Goal: Task Accomplishment & Management: Manage account settings

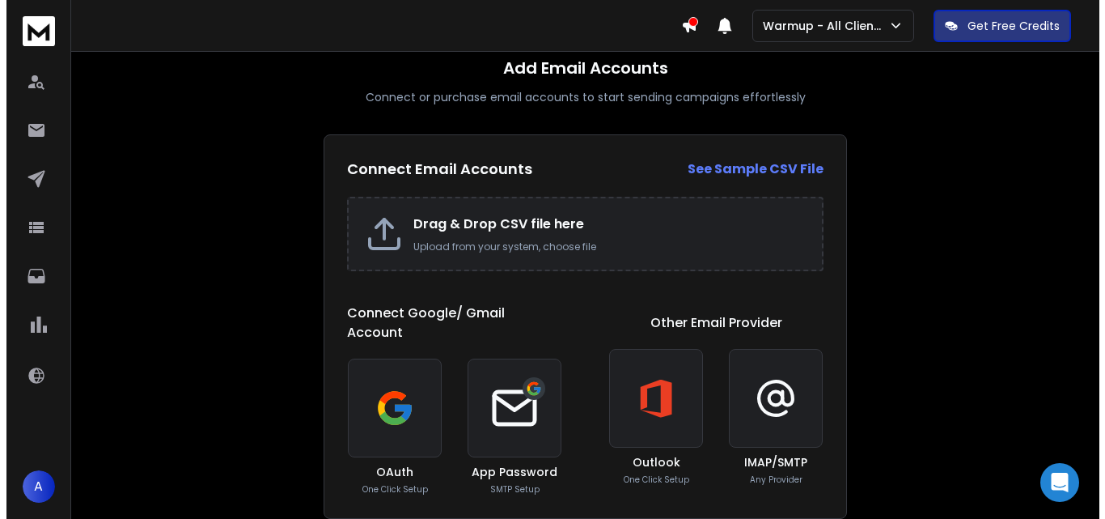
scroll to position [37, 0]
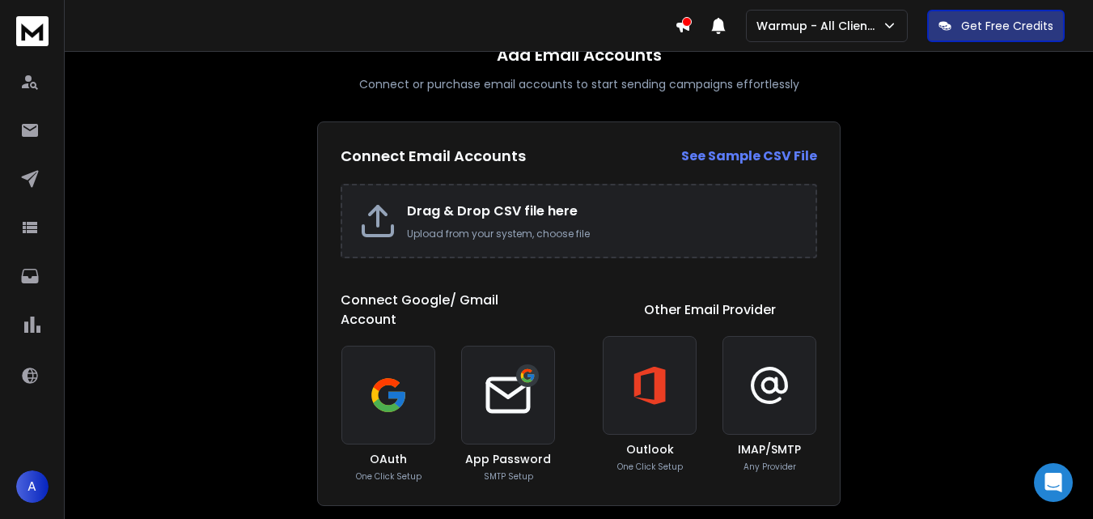
click at [657, 385] on icon at bounding box center [650, 385] width 32 height 38
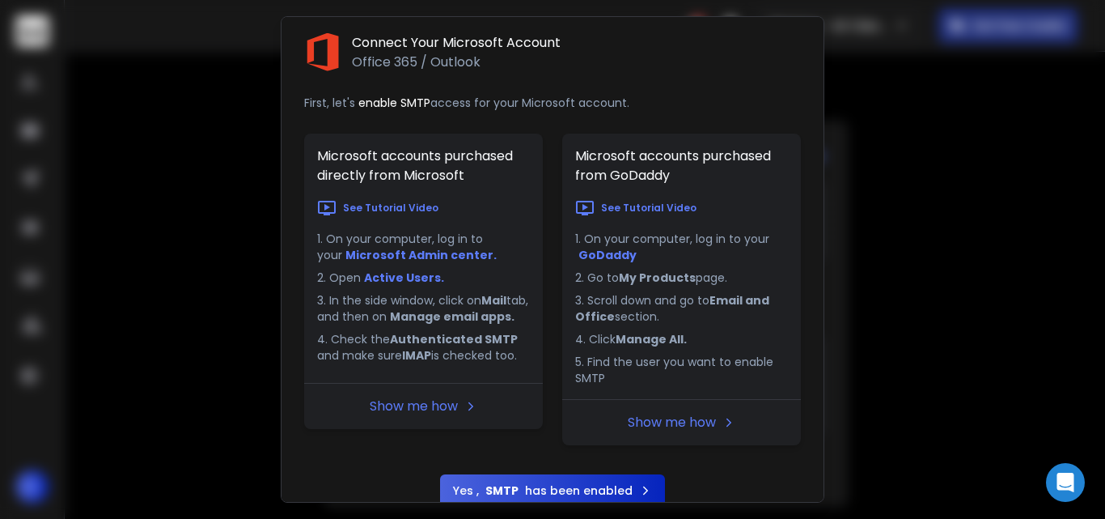
scroll to position [79, 0]
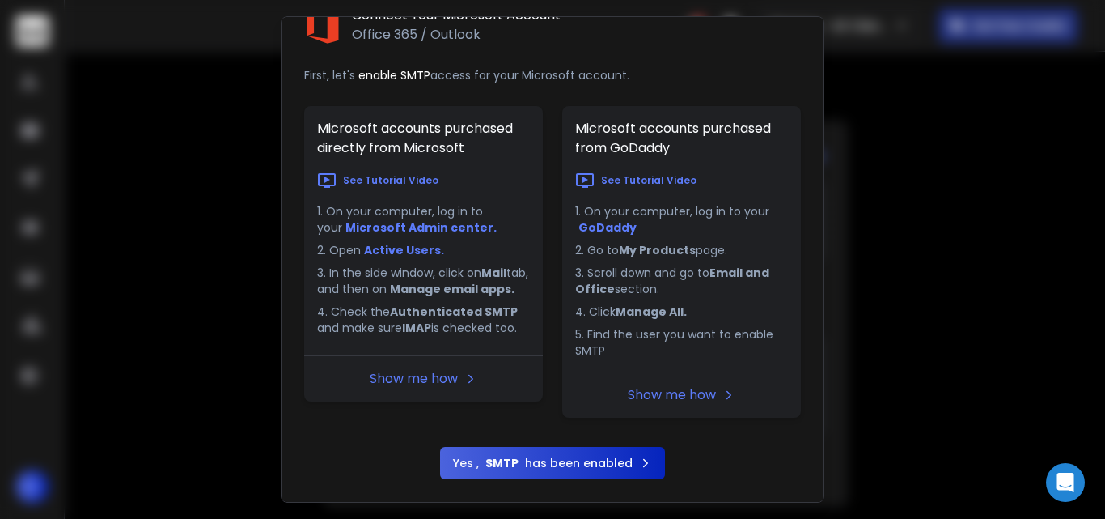
click at [558, 463] on button "Yes , SMTP has been enabled" at bounding box center [552, 463] width 225 height 32
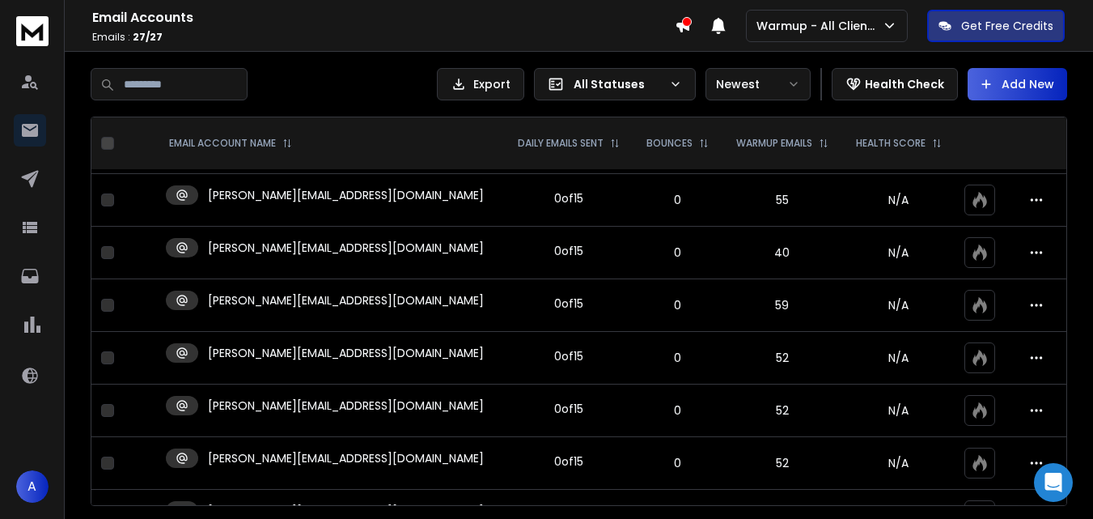
scroll to position [1097, 0]
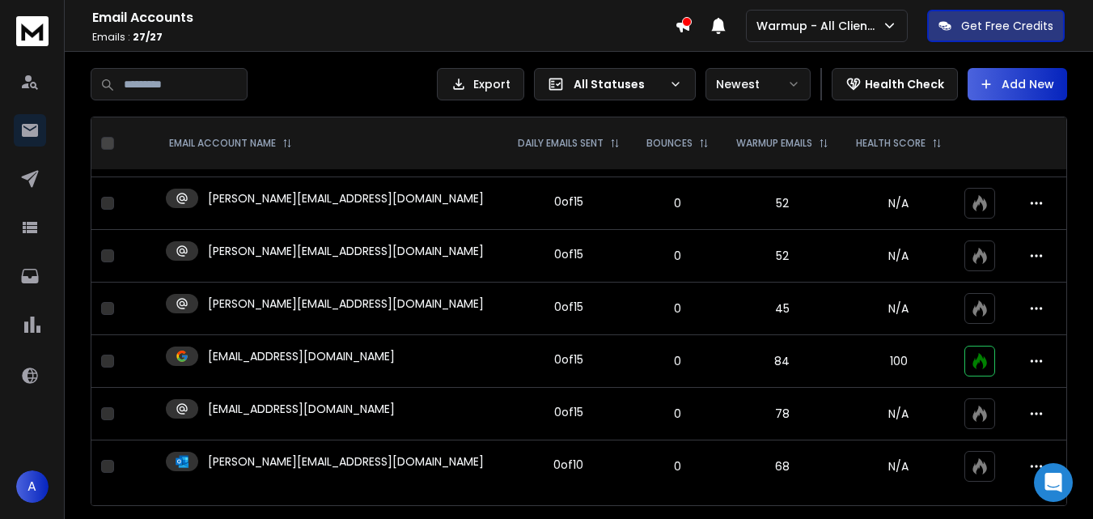
click at [413, 469] on p "[PERSON_NAME][EMAIL_ADDRESS][DOMAIN_NAME]" at bounding box center [346, 461] width 276 height 16
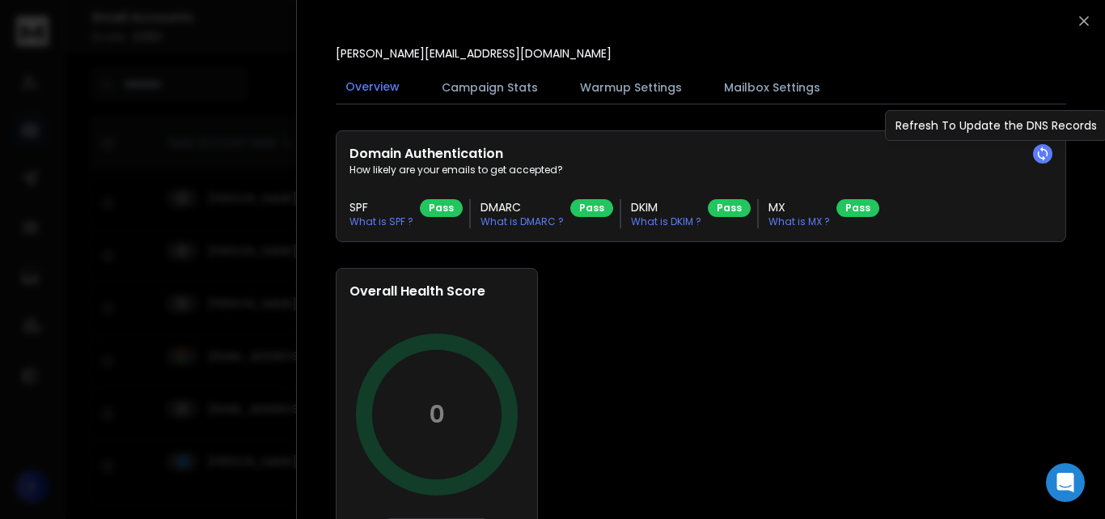
click at [1038, 159] on icon at bounding box center [1043, 153] width 11 height 15
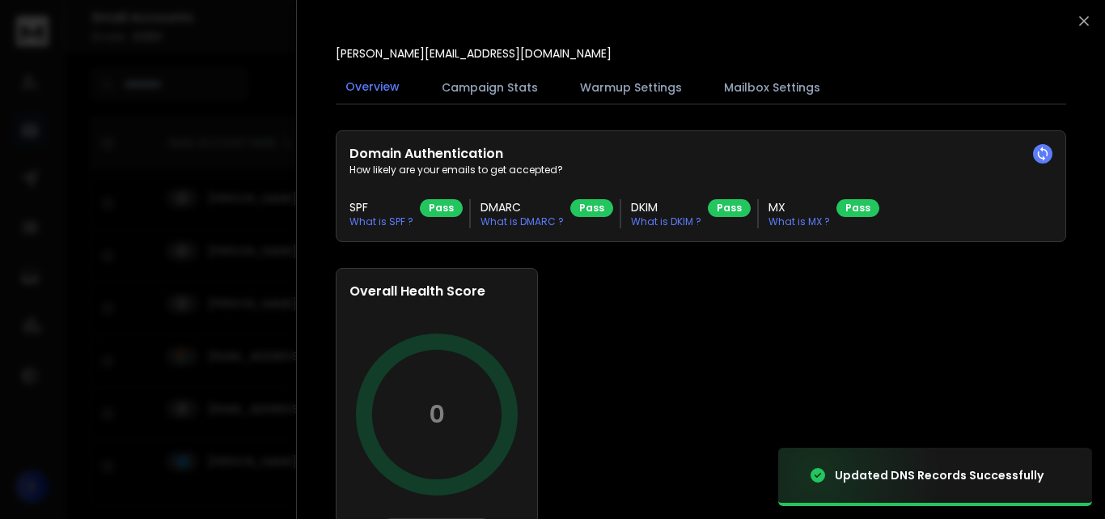
click at [197, 146] on div at bounding box center [552, 259] width 1105 height 519
